Goal: Navigation & Orientation: Find specific page/section

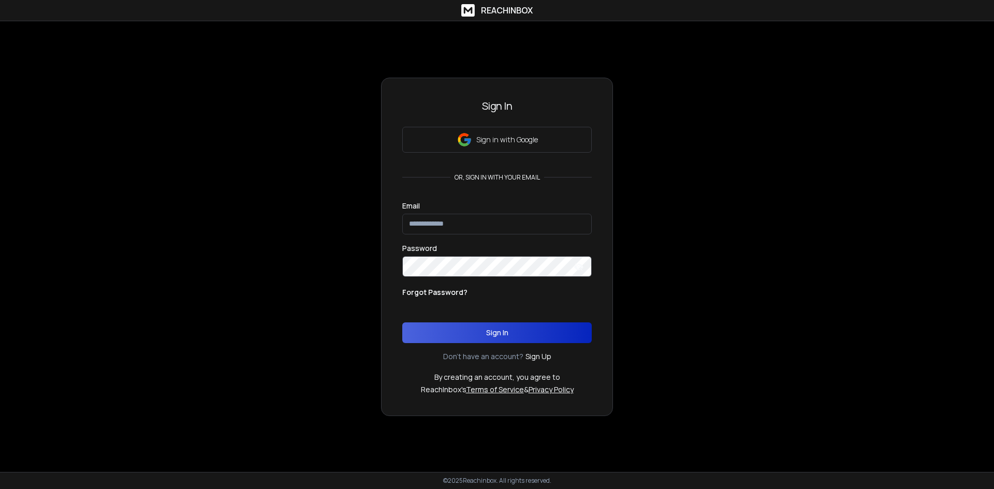
click at [460, 223] on input "email" at bounding box center [496, 224] width 189 height 21
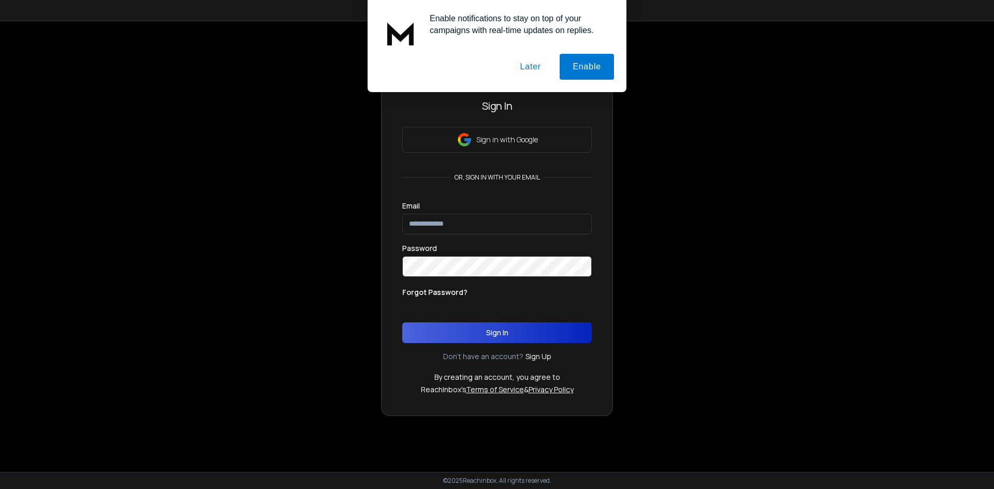
paste input "**********"
type input "**********"
click at [402, 323] on button "Sign In" at bounding box center [496, 333] width 189 height 21
click at [582, 264] on icon at bounding box center [578, 266] width 9 height 9
click at [504, 327] on button "Sign In" at bounding box center [496, 333] width 189 height 21
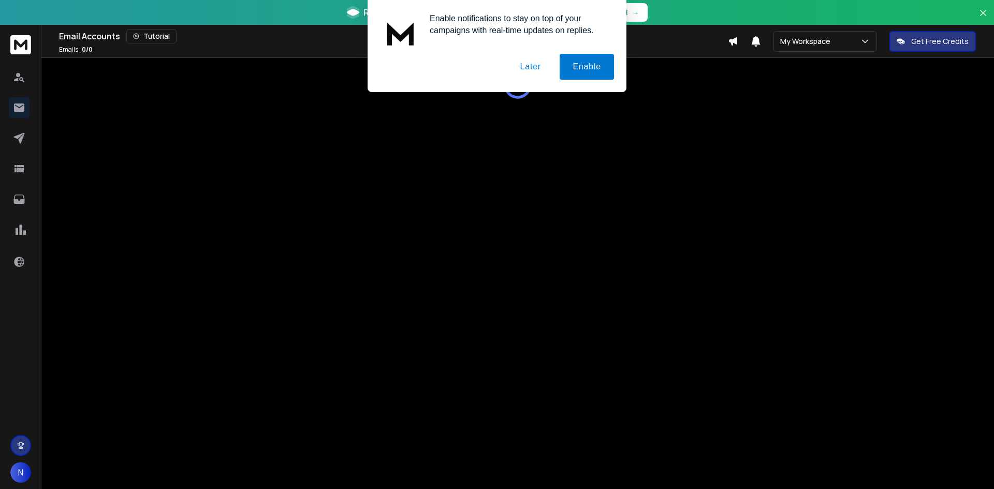
click at [529, 63] on button "Later" at bounding box center [530, 67] width 47 height 26
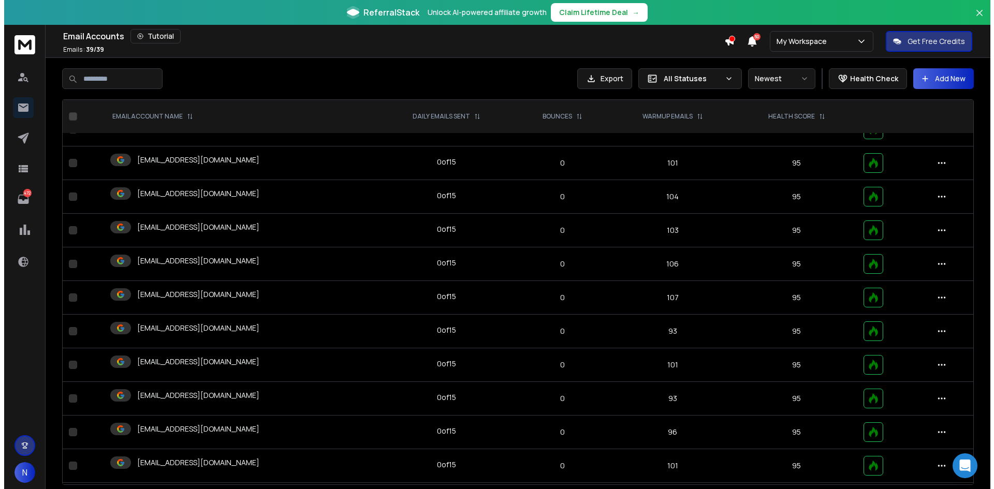
scroll to position [969, 0]
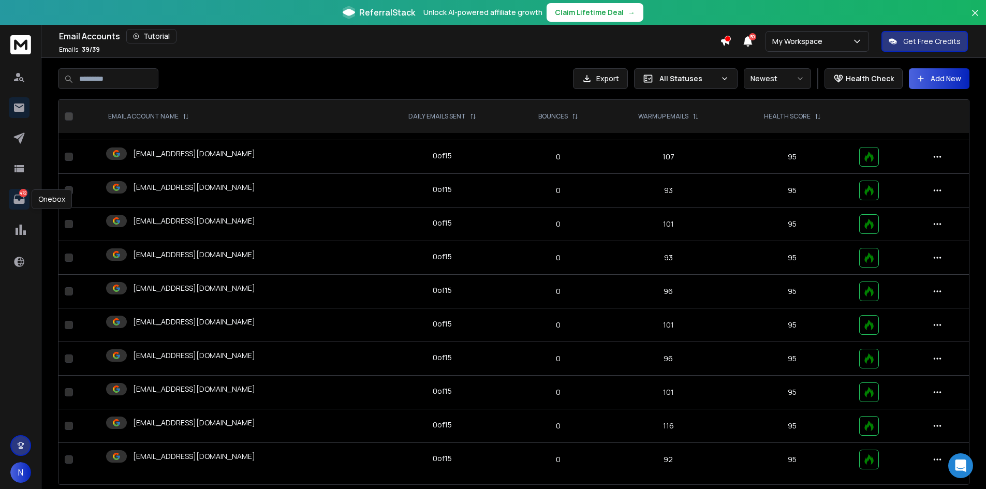
click at [19, 197] on p "472" at bounding box center [23, 193] width 8 height 8
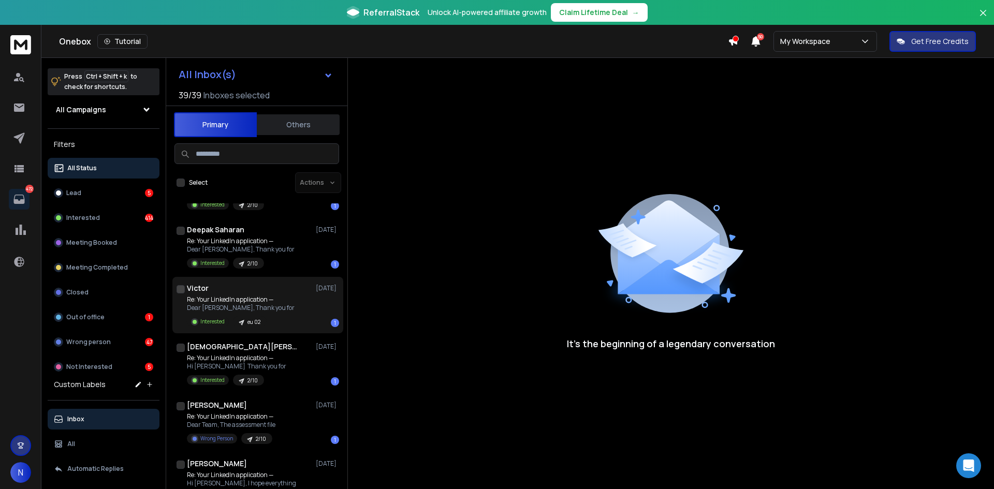
scroll to position [1501, 0]
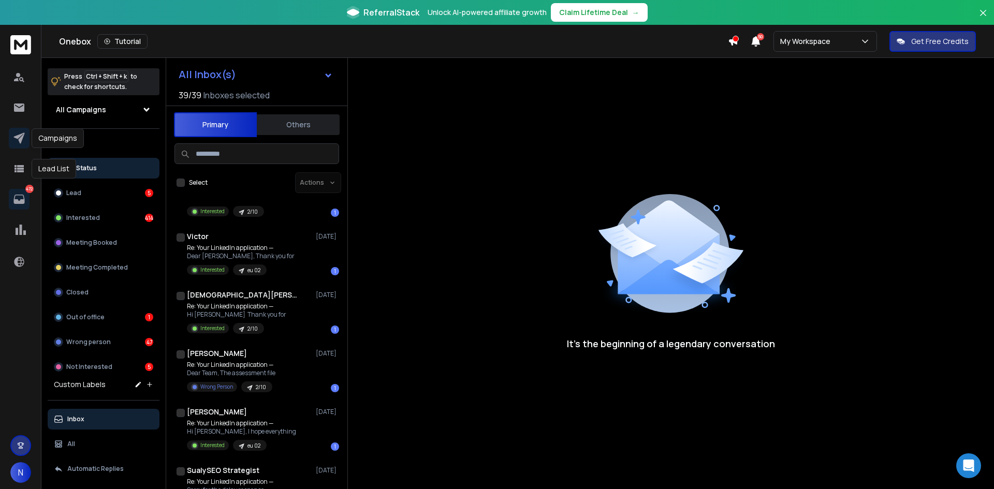
click at [20, 139] on icon at bounding box center [18, 138] width 11 height 11
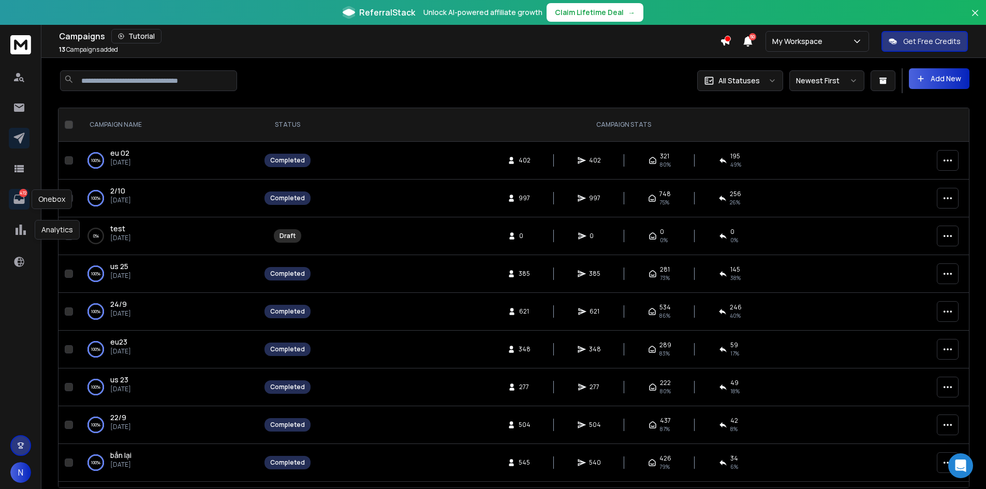
click at [22, 195] on p "472" at bounding box center [23, 193] width 8 height 8
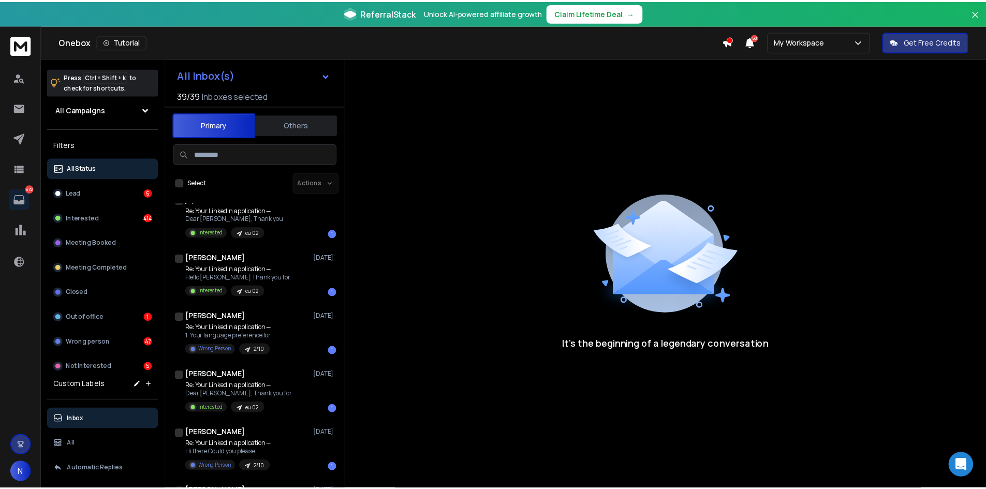
scroll to position [16299, 0]
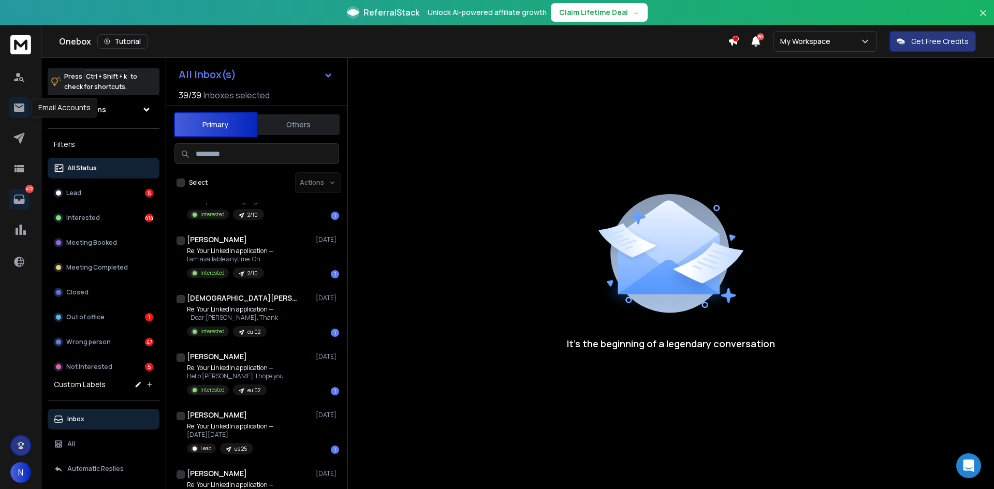
click at [20, 103] on icon at bounding box center [19, 107] width 12 height 12
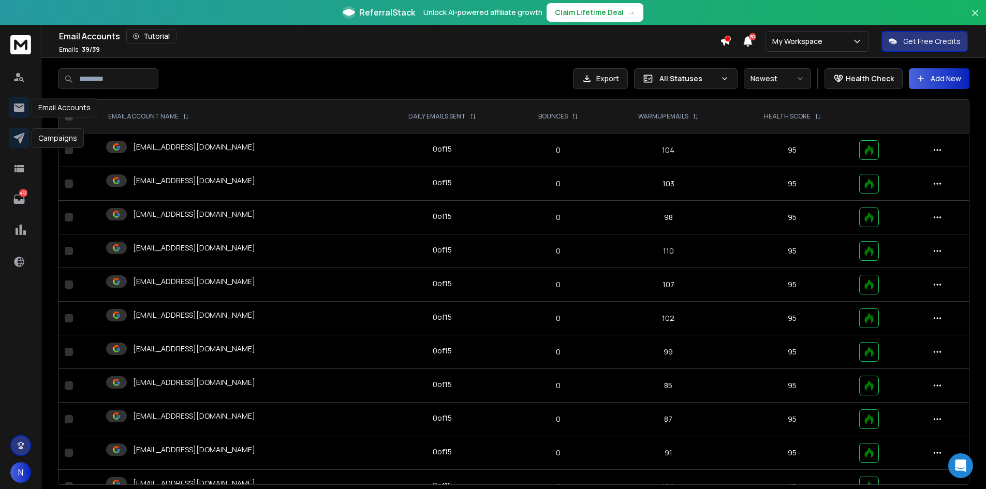
click at [18, 143] on icon at bounding box center [19, 138] width 12 height 12
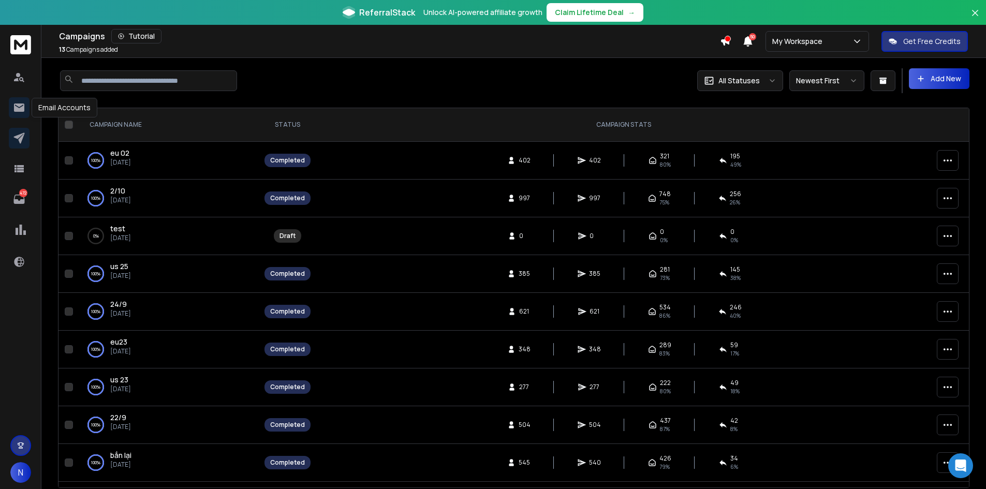
click at [23, 111] on icon at bounding box center [19, 108] width 10 height 8
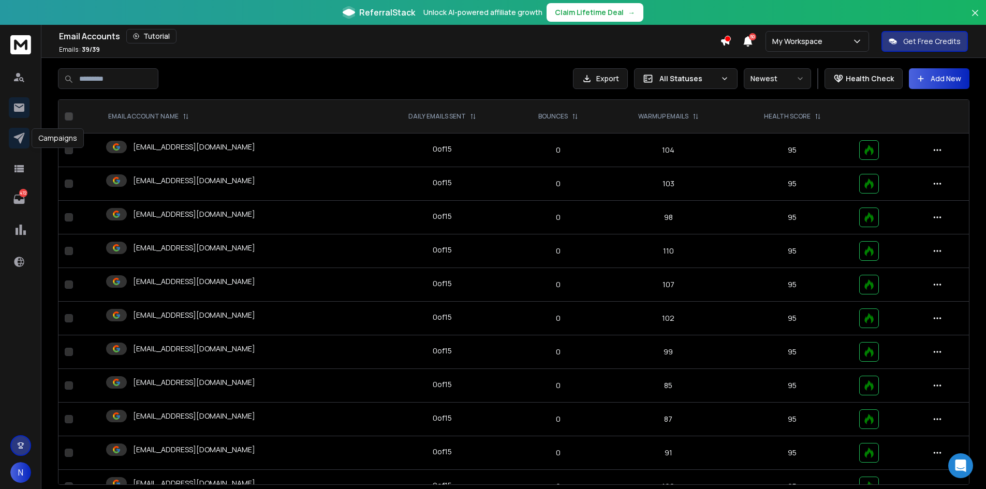
click at [24, 142] on icon at bounding box center [19, 138] width 12 height 12
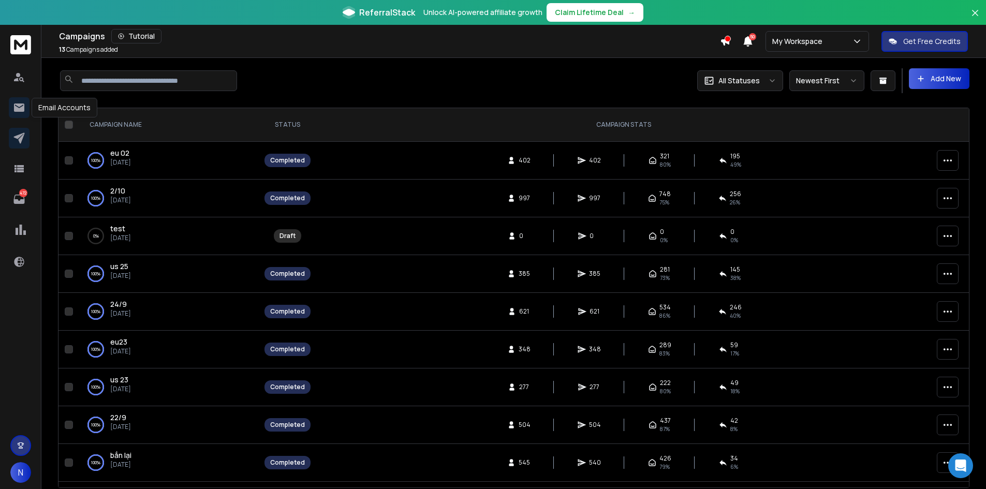
click at [16, 101] on link at bounding box center [19, 107] width 21 height 21
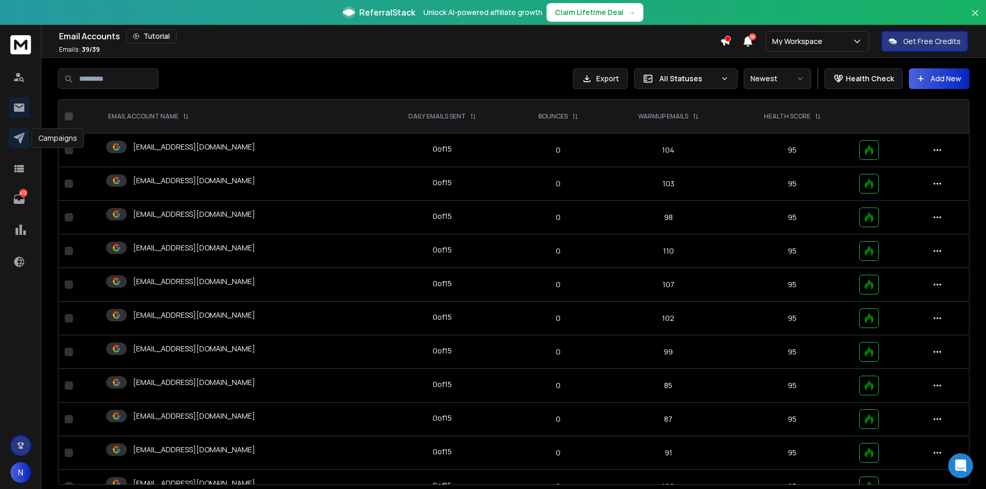
click at [14, 136] on icon at bounding box center [19, 138] width 12 height 12
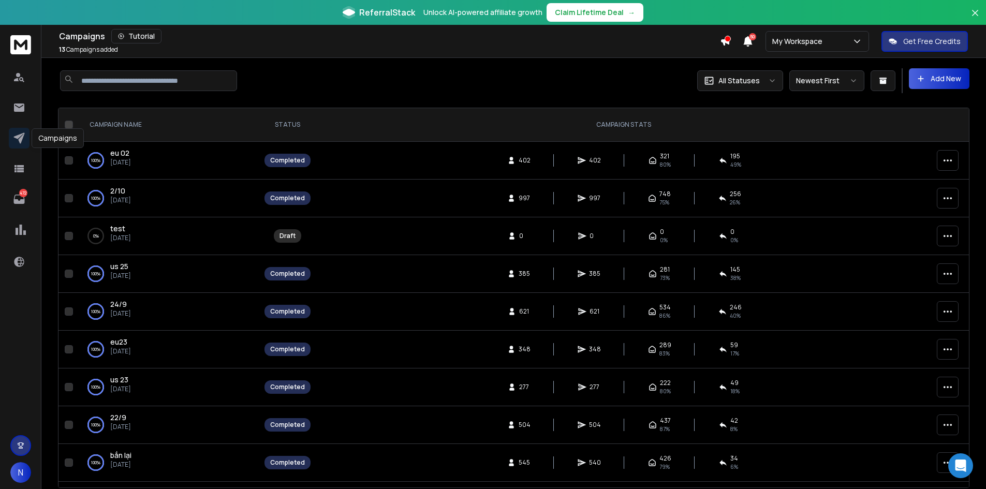
click at [22, 119] on div at bounding box center [21, 109] width 24 height 24
click at [20, 111] on icon at bounding box center [19, 108] width 10 height 8
